Goal: Task Accomplishment & Management: Use online tool/utility

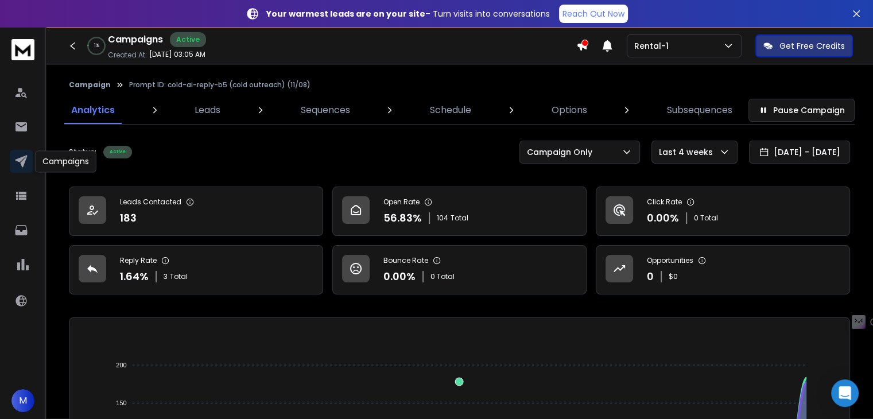
click at [21, 157] on icon at bounding box center [21, 161] width 12 height 12
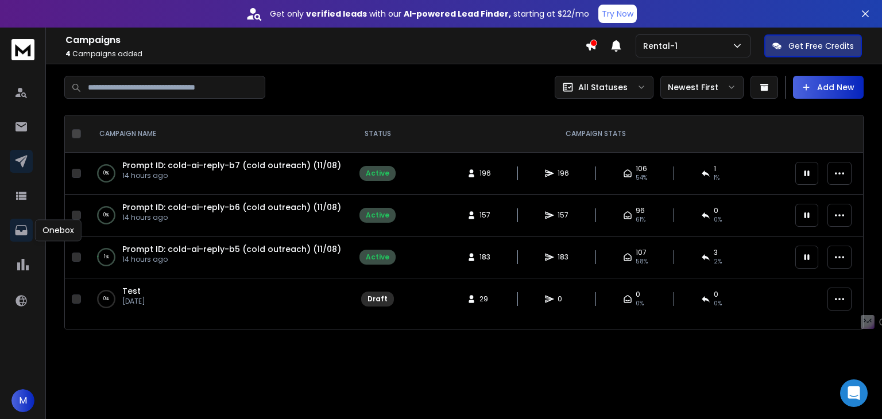
click at [22, 230] on icon at bounding box center [21, 230] width 12 height 10
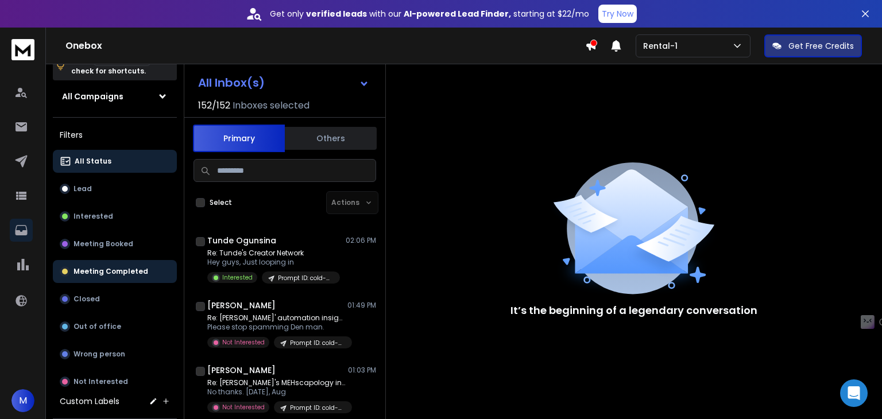
scroll to position [25, 0]
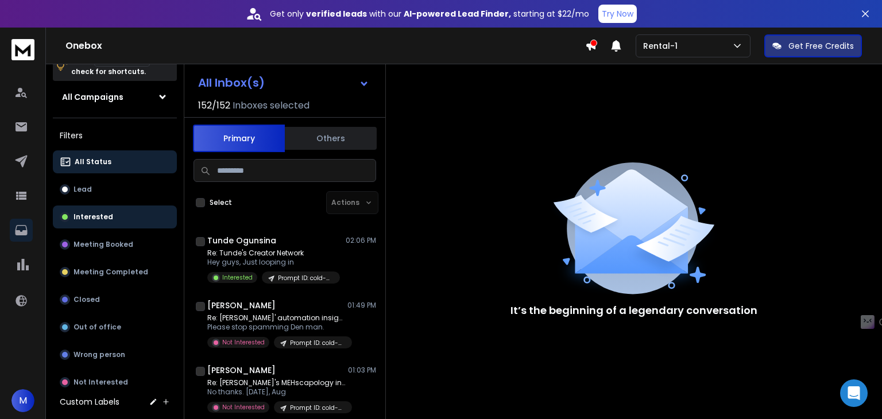
click at [97, 217] on p "Interested" at bounding box center [94, 216] width 40 height 9
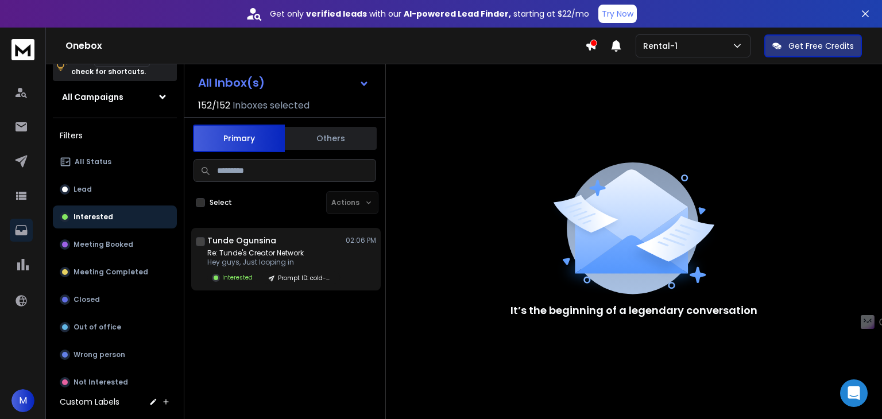
click at [326, 260] on p "Hey guys, Just looping in" at bounding box center [273, 262] width 133 height 9
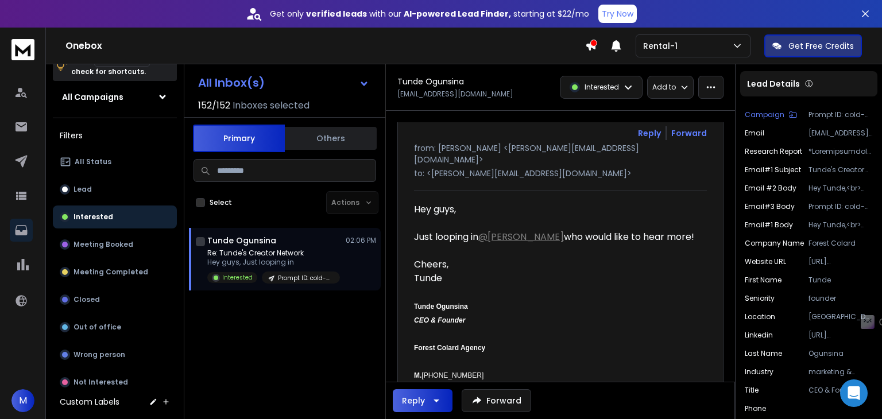
scroll to position [59, 0]
